Goal: Communication & Community: Answer question/provide support

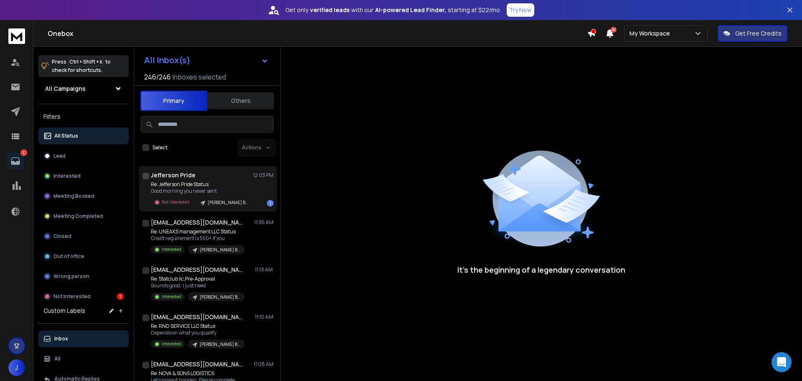
click at [183, 183] on p "Re: Jefferson Pride Status" at bounding box center [201, 184] width 100 height 7
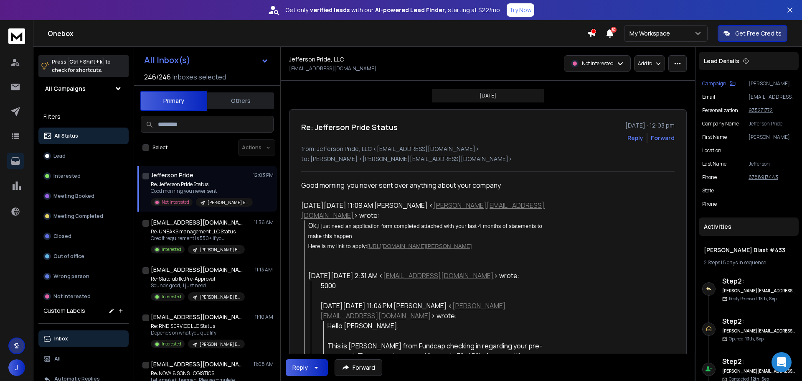
click at [434, 180] on div "Good morning you never sent over anything about your company" at bounding box center [423, 185] width 244 height 10
click at [486, 189] on div "Good morning you never sent over anything about your company" at bounding box center [423, 185] width 244 height 10
click at [444, 180] on div "Good morning you never sent over anything about your company" at bounding box center [423, 185] width 244 height 10
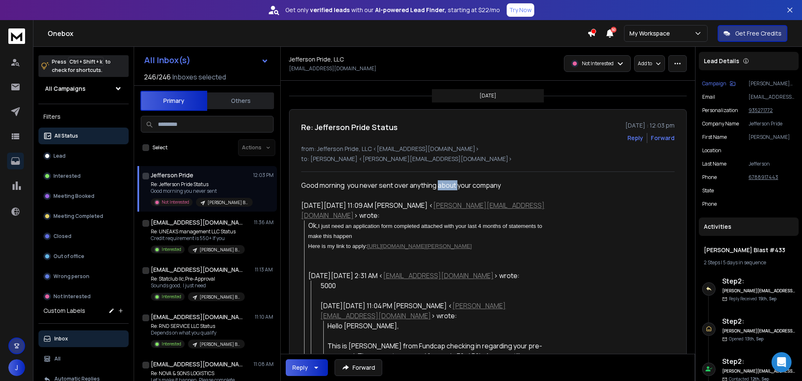
click at [444, 180] on div "Good morning you never sent over anything about your company" at bounding box center [423, 185] width 244 height 10
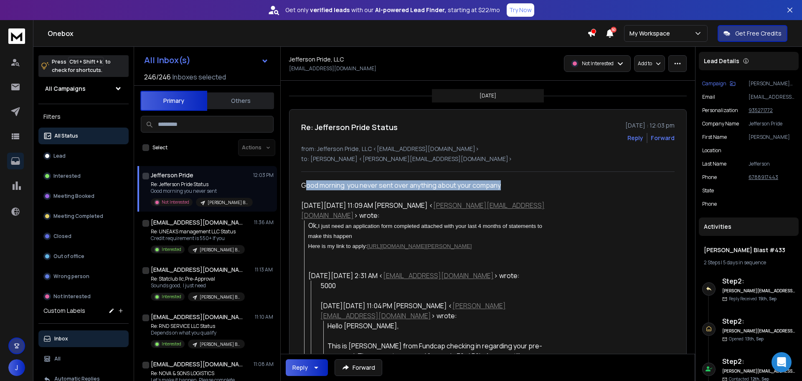
drag, startPoint x: 502, startPoint y: 184, endPoint x: 305, endPoint y: 182, distance: 196.8
click at [305, 182] on div "Good morning you never sent over anything about your company" at bounding box center [423, 185] width 244 height 10
